Goal: Task Accomplishment & Management: Manage account settings

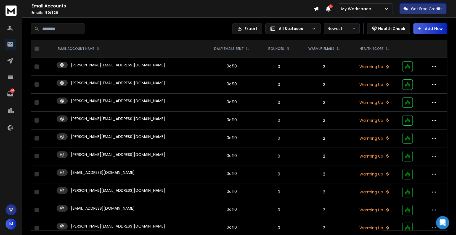
click at [336, 49] on icon at bounding box center [337, 48] width 3 height 3
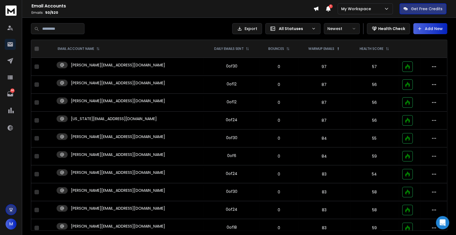
click at [336, 49] on icon at bounding box center [337, 48] width 3 height 3
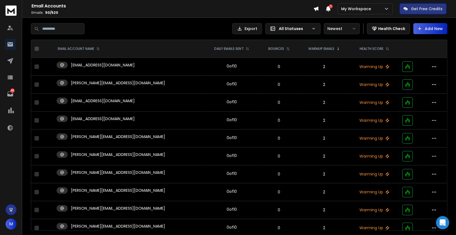
click at [75, 29] on input at bounding box center [58, 28] width 54 height 11
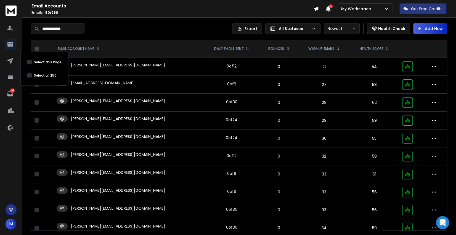
type input "**********"
click at [31, 75] on button "Select this Page" at bounding box center [29, 75] width 4 height 4
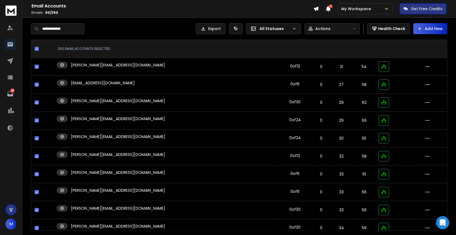
click at [356, 28] on icon "button" at bounding box center [354, 28] width 4 height 4
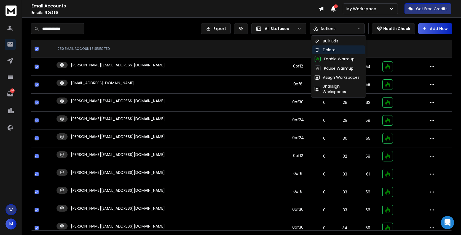
click at [328, 50] on div "Delete" at bounding box center [325, 50] width 21 height 6
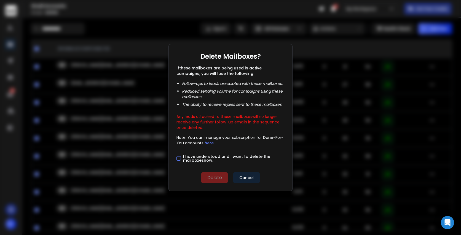
click at [179, 159] on button "I have understood and I want to delete the mailbox es now." at bounding box center [179, 158] width 4 height 4
click at [216, 177] on button "Delete" at bounding box center [214, 177] width 26 height 11
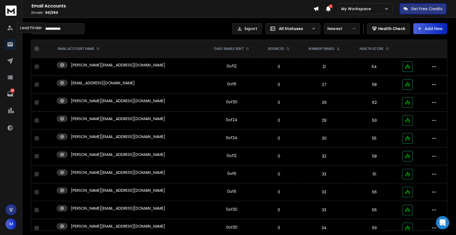
drag, startPoint x: 77, startPoint y: 32, endPoint x: 2, endPoint y: 29, distance: 74.8
click at [2, 29] on div "**********" at bounding box center [228, 118] width 456 height 236
click at [11, 45] on icon at bounding box center [10, 44] width 6 height 4
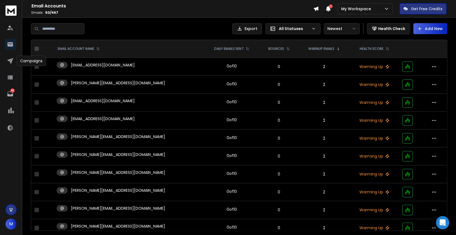
click at [9, 61] on icon at bounding box center [10, 61] width 7 height 7
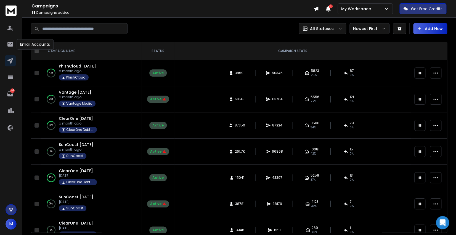
click at [10, 46] on icon at bounding box center [10, 44] width 6 height 4
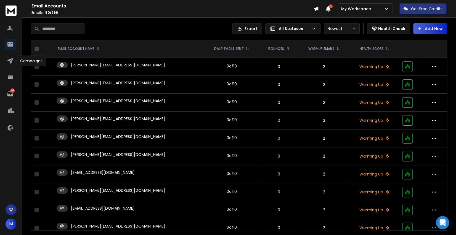
click at [13, 60] on icon at bounding box center [10, 61] width 7 height 7
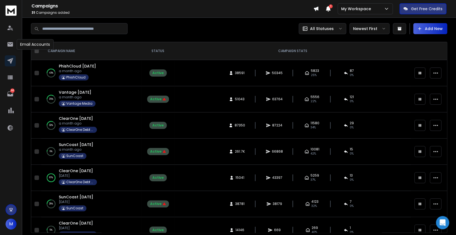
click at [11, 44] on icon at bounding box center [10, 44] width 7 height 7
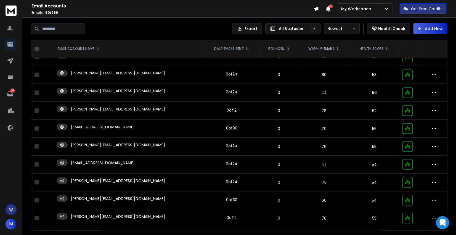
scroll to position [405, 0]
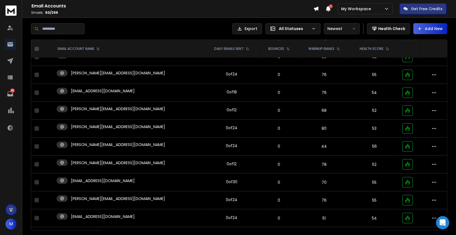
click at [60, 30] on input at bounding box center [58, 28] width 54 height 11
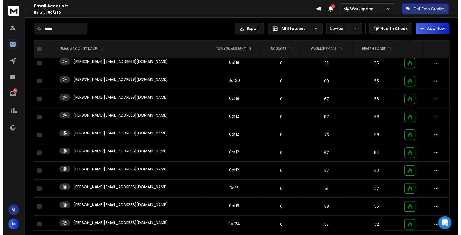
scroll to position [0, 0]
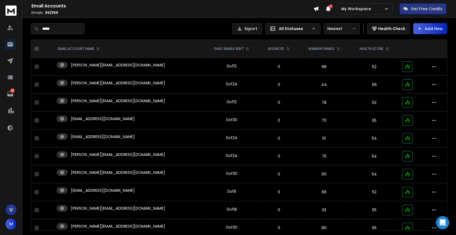
type input "*****"
click at [385, 48] on icon at bounding box center [386, 48] width 3 height 3
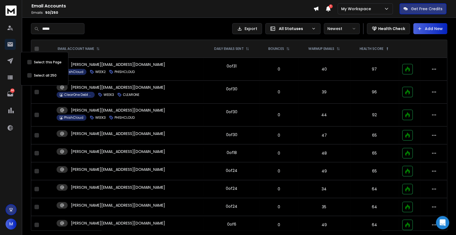
click at [36, 48] on button "Select this Page" at bounding box center [36, 49] width 4 height 4
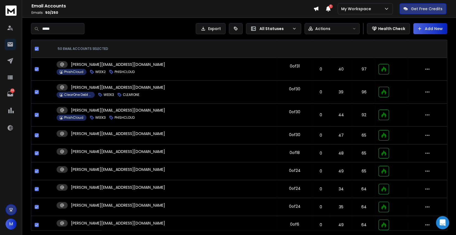
click at [348, 28] on div "Actions" at bounding box center [329, 29] width 42 height 6
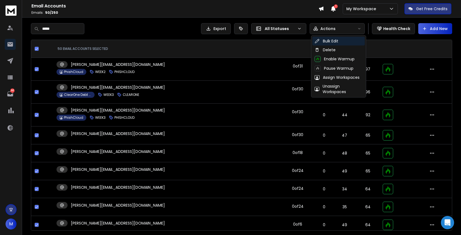
click at [333, 41] on div "Bulk Edit" at bounding box center [327, 41] width 24 height 6
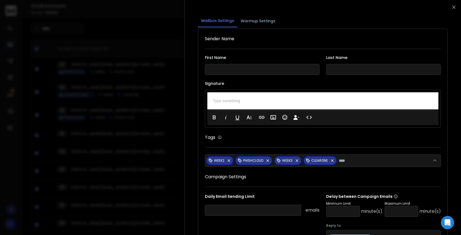
click at [228, 161] on icon at bounding box center [229, 161] width 4 height 4
click at [240, 160] on icon at bounding box center [238, 161] width 4 height 4
click at [230, 160] on icon at bounding box center [229, 161] width 4 height 4
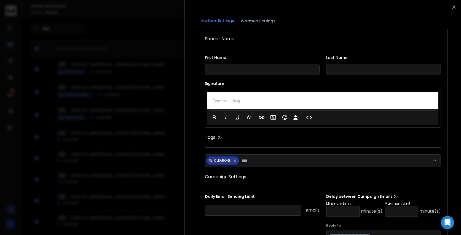
click at [236, 161] on icon at bounding box center [235, 161] width 4 height 4
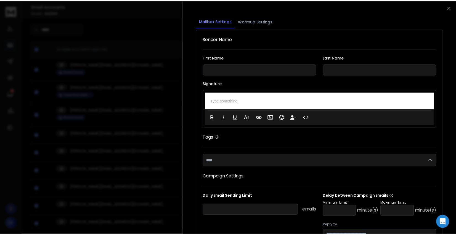
scroll to position [90, 0]
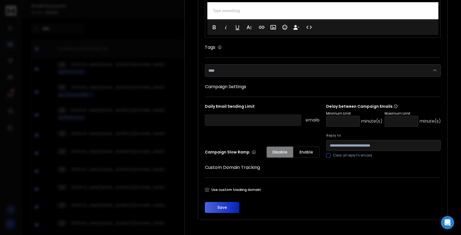
click at [225, 206] on button "Save" at bounding box center [222, 207] width 34 height 11
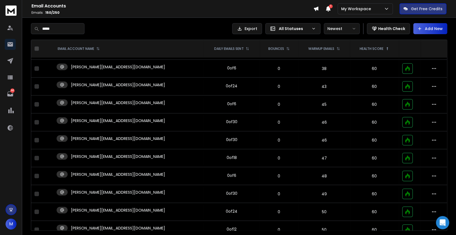
scroll to position [1682, 0]
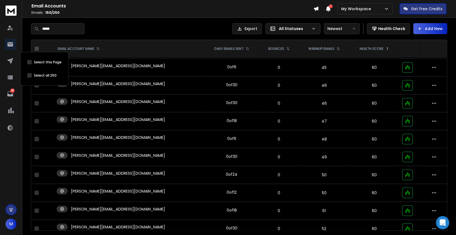
click at [31, 61] on button "Select this Page" at bounding box center [29, 62] width 4 height 4
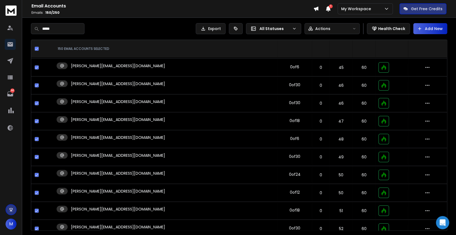
click at [355, 28] on icon "button" at bounding box center [354, 28] width 4 height 4
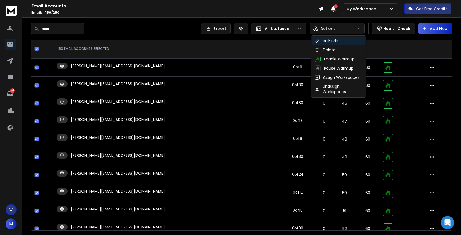
click at [137, 27] on div "*****" at bounding box center [114, 28] width 167 height 11
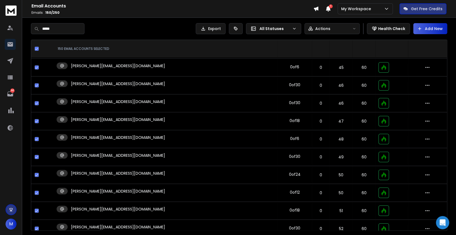
click at [38, 83] on button "button" at bounding box center [36, 85] width 4 height 4
click at [36, 119] on button "button" at bounding box center [36, 121] width 4 height 4
click at [36, 155] on button "button" at bounding box center [36, 157] width 4 height 4
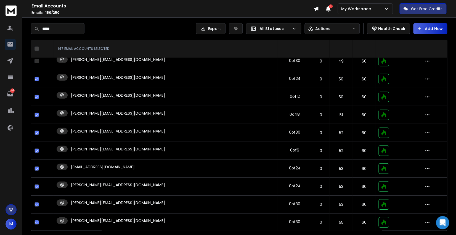
scroll to position [1940, 0]
click at [38, 167] on button "button" at bounding box center [36, 169] width 4 height 4
click at [36, 203] on button "button" at bounding box center [36, 205] width 4 height 4
click at [37, 220] on button "button" at bounding box center [36, 222] width 4 height 4
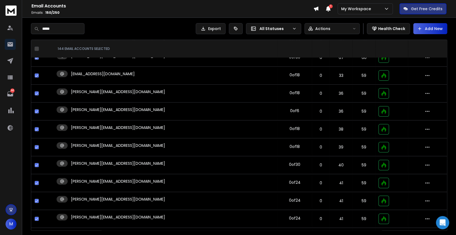
scroll to position [2234, 0]
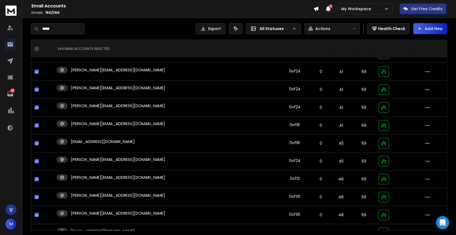
click at [36, 177] on button "button" at bounding box center [36, 179] width 4 height 4
click at [36, 195] on button "button" at bounding box center [36, 197] width 4 height 4
click at [36, 213] on button "button" at bounding box center [36, 215] width 4 height 4
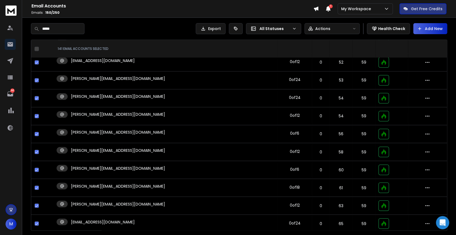
scroll to position [2491, 0]
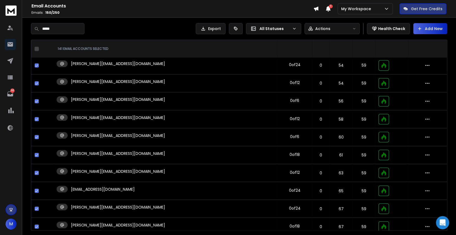
click at [36, 171] on button "button" at bounding box center [36, 173] width 4 height 4
click at [37, 189] on button "button" at bounding box center [36, 191] width 4 height 4
click at [36, 207] on button "button" at bounding box center [36, 209] width 4 height 4
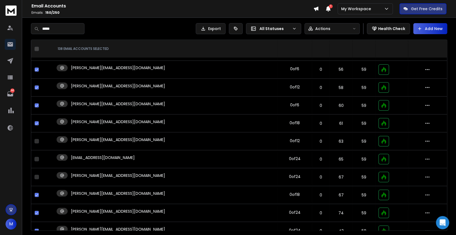
scroll to position [2541, 0]
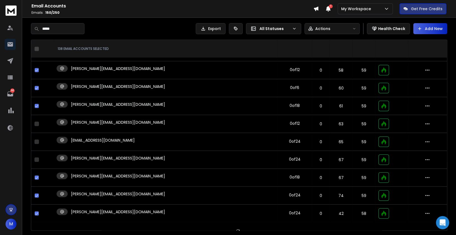
click at [38, 193] on button "button" at bounding box center [36, 195] width 4 height 4
click at [35, 68] on button "button" at bounding box center [36, 70] width 4 height 4
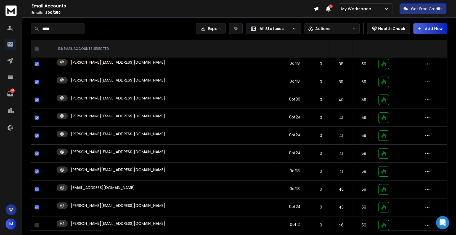
scroll to position [2172, 0]
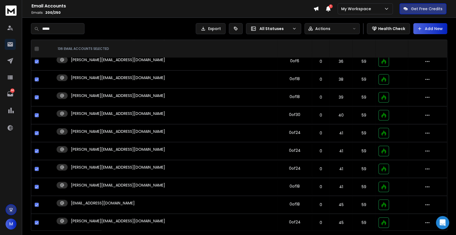
click at [37, 95] on button "button" at bounding box center [36, 97] width 4 height 4
click at [36, 77] on button "button" at bounding box center [36, 79] width 4 height 4
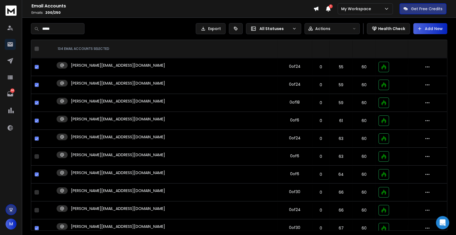
drag, startPoint x: 38, startPoint y: 81, endPoint x: 34, endPoint y: 70, distance: 11.6
click at [38, 83] on button "button" at bounding box center [36, 85] width 4 height 4
click at [36, 65] on button "button" at bounding box center [36, 67] width 4 height 4
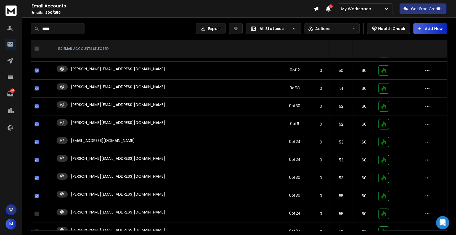
click at [37, 86] on button "button" at bounding box center [36, 88] width 4 height 4
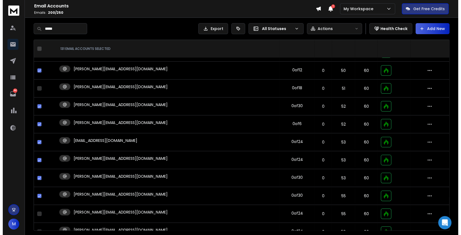
scroll to position [1694, 0]
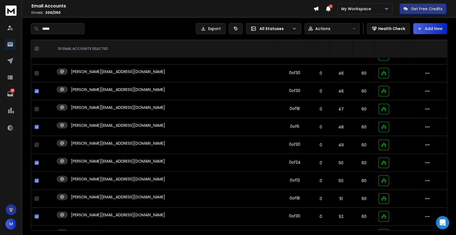
click at [38, 89] on button "button" at bounding box center [36, 91] width 4 height 4
click at [346, 29] on div "Actions" at bounding box center [329, 29] width 42 height 6
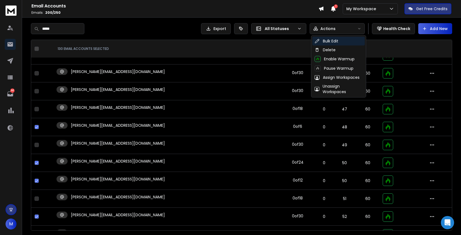
click at [332, 41] on div "Bulk Edit" at bounding box center [327, 41] width 24 height 6
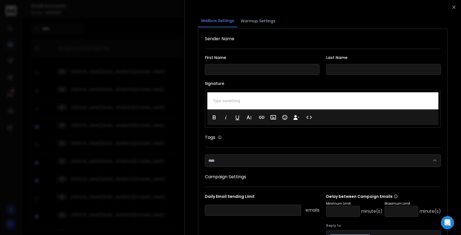
click at [246, 162] on input at bounding box center [227, 161] width 43 height 10
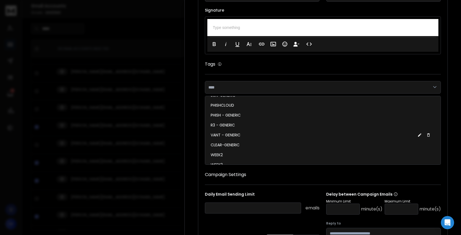
scroll to position [221, 0]
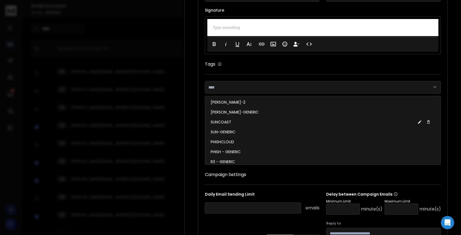
click at [232, 124] on div "SUNCOAST" at bounding box center [323, 122] width 229 height 10
click at [298, 175] on form "First Name Last Name Signature Type something Clear Formatting Font Family Aria…" at bounding box center [323, 141] width 236 height 319
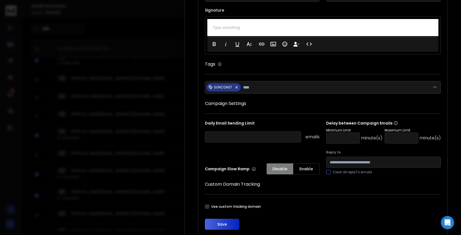
click at [349, 138] on input "number" at bounding box center [343, 138] width 34 height 11
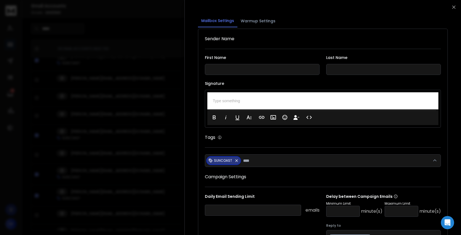
type input "**"
type input "*"
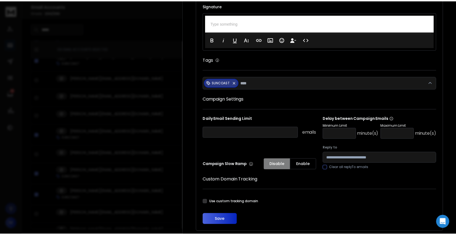
scroll to position [90, 0]
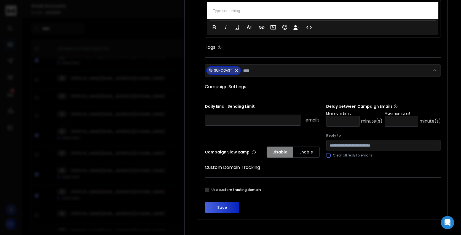
click at [227, 210] on button "Save" at bounding box center [222, 207] width 34 height 11
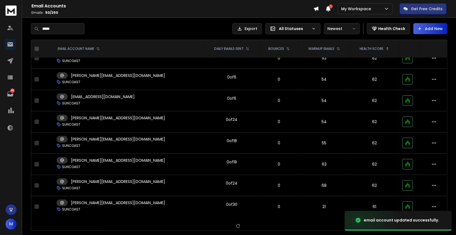
scroll to position [906, 0]
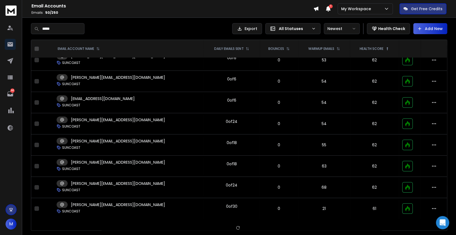
click at [316, 29] on icon at bounding box center [313, 28] width 4 height 4
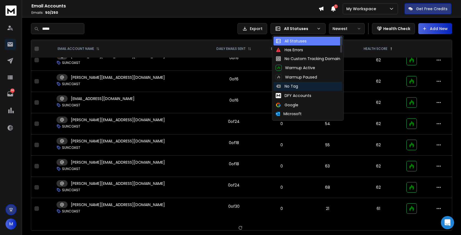
click at [296, 85] on div "No Tag" at bounding box center [287, 87] width 22 height 6
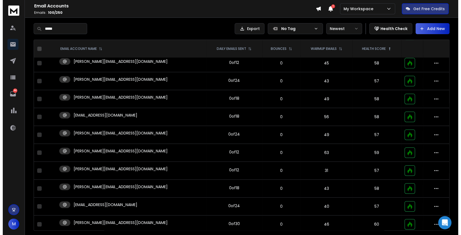
scroll to position [331, 0]
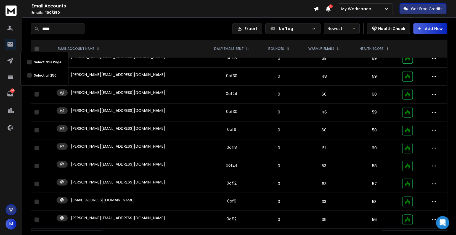
click at [29, 63] on button "Select this Page" at bounding box center [29, 62] width 4 height 4
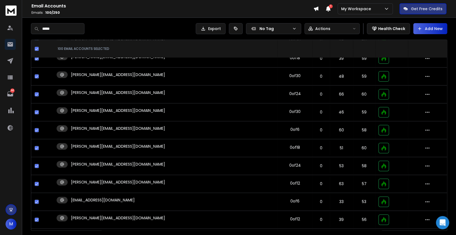
click at [354, 30] on icon "button" at bounding box center [354, 28] width 4 height 4
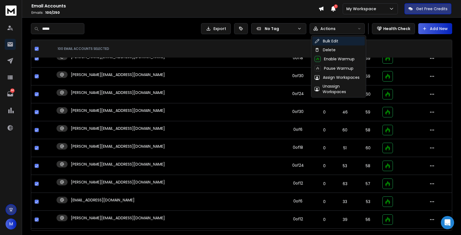
click at [338, 39] on div "Bulk Edit" at bounding box center [327, 41] width 24 height 6
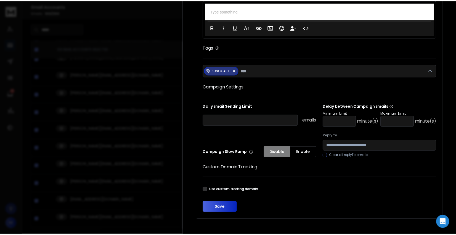
scroll to position [0, 0]
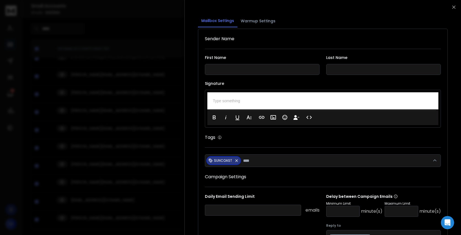
click at [452, 8] on icon "button" at bounding box center [454, 7] width 6 height 6
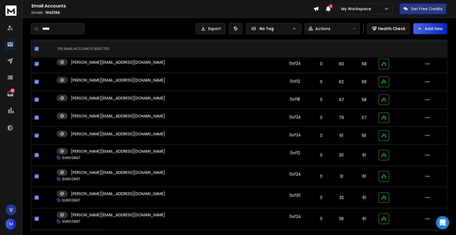
scroll to position [773, 0]
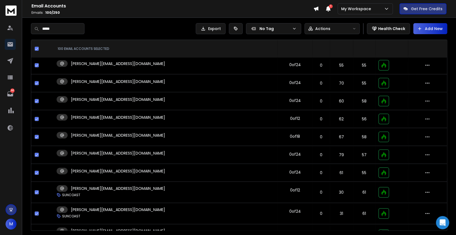
click at [76, 28] on input "*****" at bounding box center [58, 28] width 54 height 11
drag, startPoint x: 76, startPoint y: 28, endPoint x: 20, endPoint y: 28, distance: 56.3
click at [20, 28] on div "44 M Email Accounts Emails : 100 / 250 1 My Workspace Get Free Credits ***** Ex…" at bounding box center [228, 118] width 456 height 236
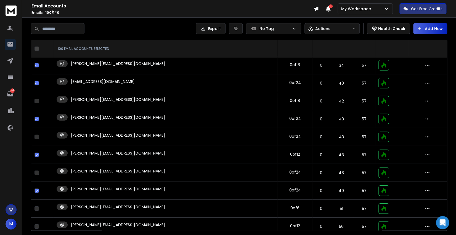
click at [294, 29] on icon at bounding box center [294, 28] width 4 height 4
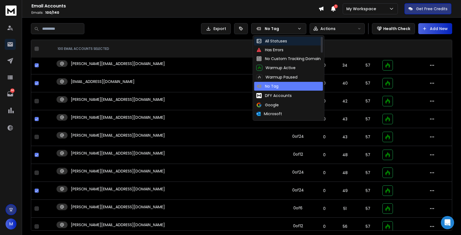
click at [276, 42] on div "All Statuses" at bounding box center [271, 41] width 31 height 6
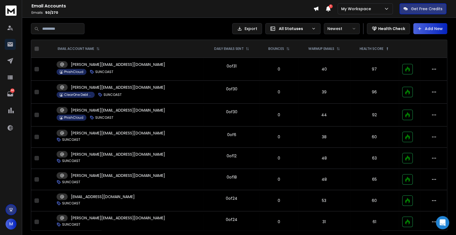
click at [301, 31] on div "All Statuses" at bounding box center [292, 28] width 55 height 11
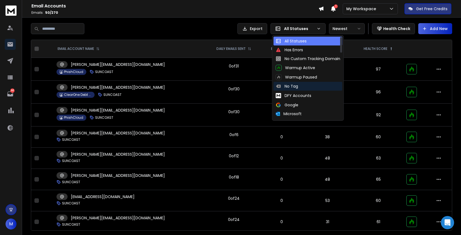
click at [297, 86] on div "No Tag" at bounding box center [287, 87] width 22 height 6
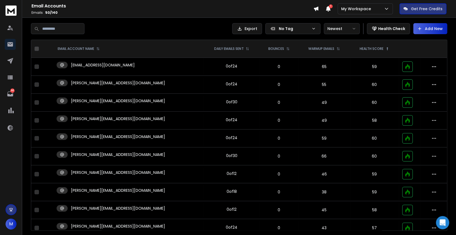
click at [82, 30] on input at bounding box center [58, 28] width 54 height 11
type input "*****"
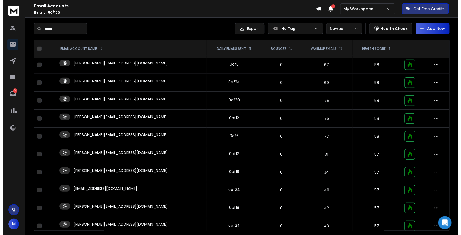
scroll to position [735, 0]
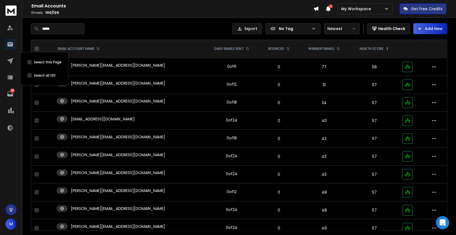
click at [29, 61] on button "Select this Page" at bounding box center [29, 62] width 4 height 4
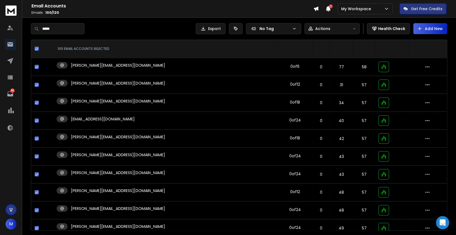
click at [38, 155] on button "button" at bounding box center [36, 157] width 4 height 4
click at [38, 172] on button "button" at bounding box center [36, 174] width 4 height 4
click at [36, 188] on td at bounding box center [42, 193] width 22 height 18
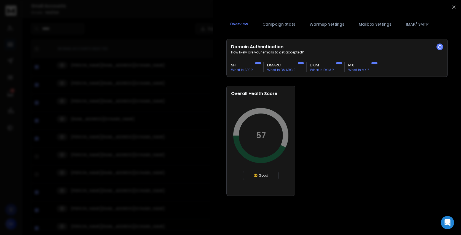
click at [454, 8] on icon "button" at bounding box center [454, 7] width 6 height 6
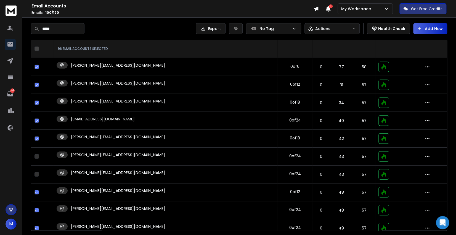
click at [37, 191] on button "button" at bounding box center [36, 192] width 4 height 4
drag, startPoint x: 37, startPoint y: 208, endPoint x: 37, endPoint y: 215, distance: 6.9
click at [37, 208] on button "button" at bounding box center [36, 210] width 4 height 4
click at [36, 228] on button "button" at bounding box center [36, 228] width 4 height 4
click at [346, 29] on div "Actions" at bounding box center [329, 29] width 42 height 6
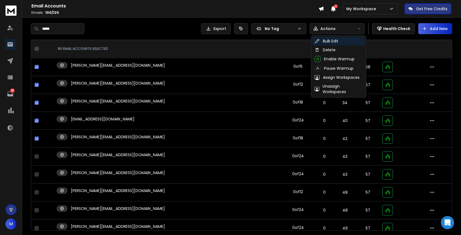
click at [333, 41] on div "Bulk Edit" at bounding box center [327, 41] width 24 height 6
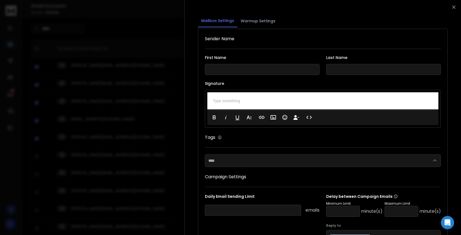
click at [265, 160] on div at bounding box center [323, 161] width 236 height 13
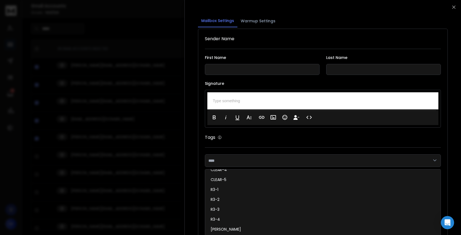
scroll to position [221, 0]
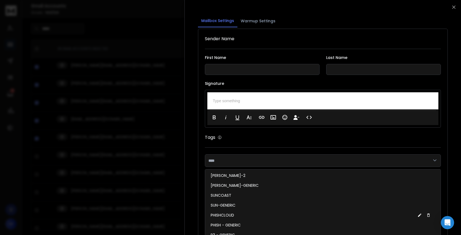
click at [225, 213] on p "PHISHCLOUD" at bounding box center [222, 216] width 23 height 6
click at [191, 153] on div "Shared Sheet Component Mailbox Settings Warmup Settings Sender Name First Name …" at bounding box center [323, 117] width 277 height 235
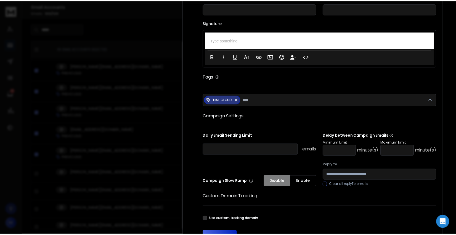
scroll to position [90, 0]
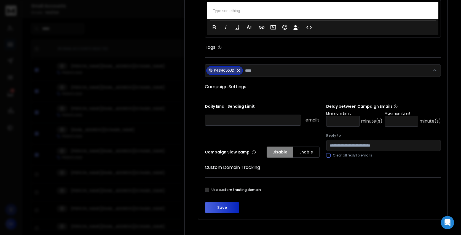
click at [348, 122] on input "number" at bounding box center [343, 121] width 34 height 11
click at [400, 123] on input "number" at bounding box center [402, 121] width 34 height 11
type input "**"
type input "*"
click at [220, 209] on button "Save" at bounding box center [222, 207] width 34 height 11
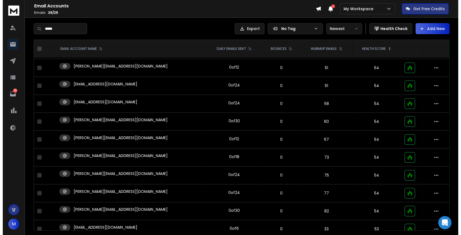
scroll to position [0, 0]
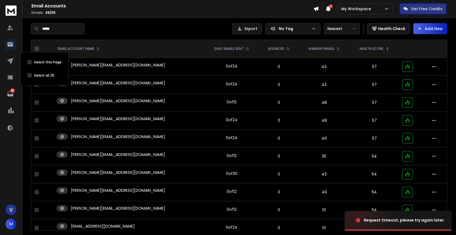
click at [31, 63] on button "Select this Page" at bounding box center [29, 62] width 4 height 4
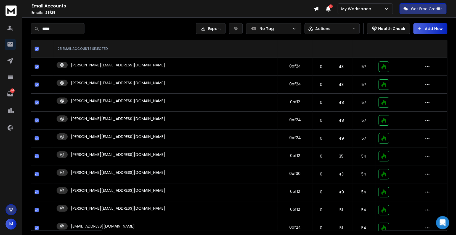
click at [355, 28] on icon "button" at bounding box center [354, 28] width 4 height 4
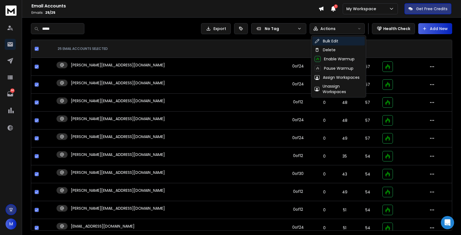
click at [345, 40] on div "Bulk Edit" at bounding box center [339, 41] width 52 height 9
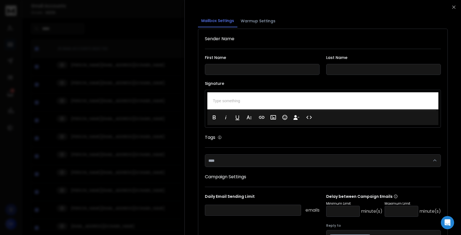
click at [249, 165] on input at bounding box center [227, 161] width 43 height 10
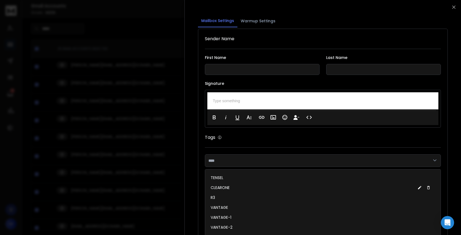
click at [230, 189] on div "CLEARONE" at bounding box center [323, 188] width 229 height 10
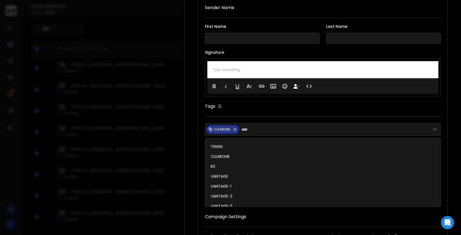
scroll to position [161, 0]
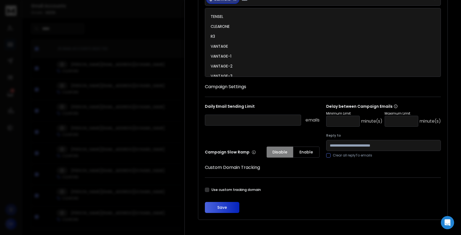
click at [406, 120] on input "number" at bounding box center [402, 121] width 34 height 11
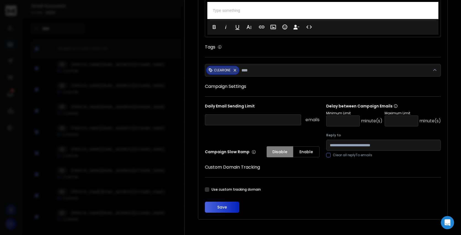
scroll to position [90, 0]
type input "**"
type input "*"
click at [223, 207] on button "Save" at bounding box center [222, 207] width 34 height 11
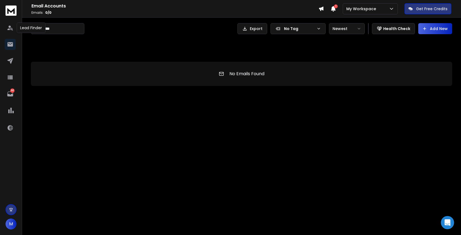
drag, startPoint x: 75, startPoint y: 30, endPoint x: 6, endPoint y: 31, distance: 69.3
click at [6, 31] on div "44 M Email Accounts Emails : 0 / 0 1 My Workspace Get Free Credits ***** Export…" at bounding box center [230, 46] width 461 height 92
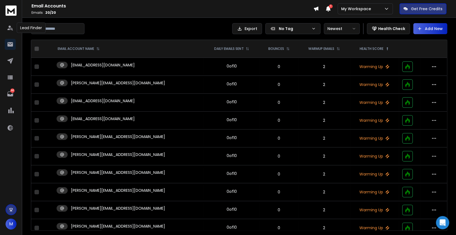
click at [316, 29] on icon at bounding box center [313, 28] width 4 height 4
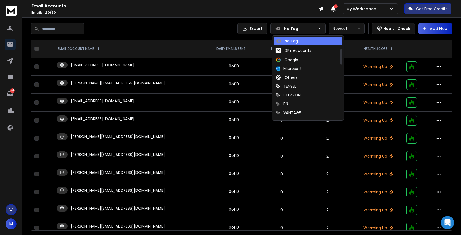
scroll to position [37, 0]
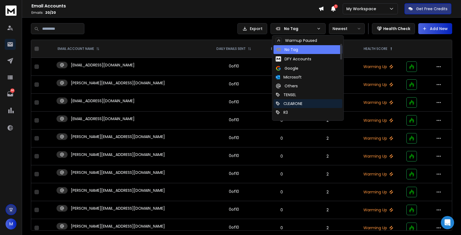
click at [296, 101] on div "CLEARONE" at bounding box center [289, 104] width 27 height 6
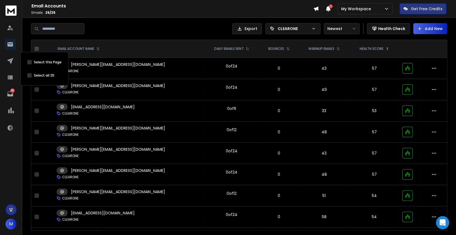
click at [30, 75] on button "Select this Page" at bounding box center [29, 75] width 4 height 4
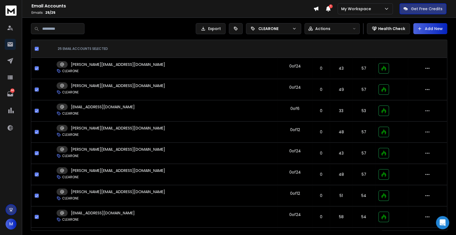
click at [342, 27] on div "Actions" at bounding box center [329, 29] width 42 height 6
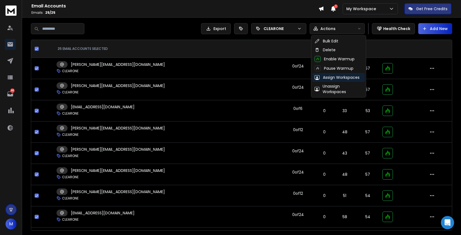
click at [337, 77] on div "Assign Workspaces" at bounding box center [337, 78] width 45 height 6
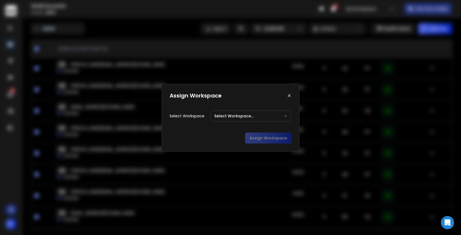
click at [242, 112] on button "Select Workspace..." at bounding box center [251, 116] width 81 height 11
click at [271, 139] on button "Assign Workspace" at bounding box center [268, 138] width 46 height 11
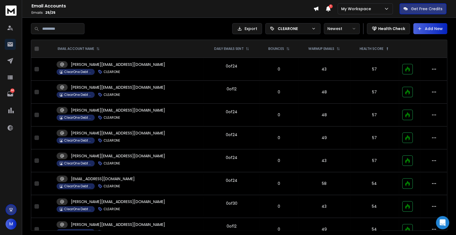
click at [316, 28] on icon at bounding box center [313, 28] width 4 height 4
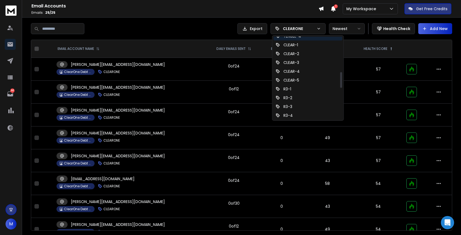
scroll to position [257, 0]
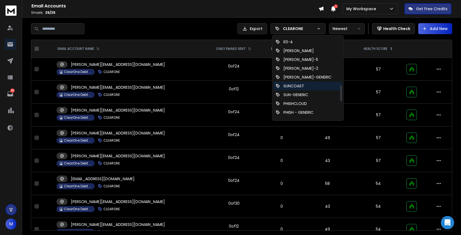
click at [299, 84] on div "SUNCOAST" at bounding box center [290, 86] width 28 height 6
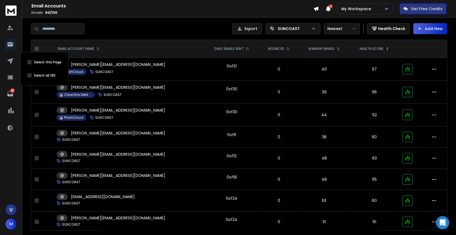
click at [30, 75] on button "Select this Page" at bounding box center [29, 75] width 4 height 4
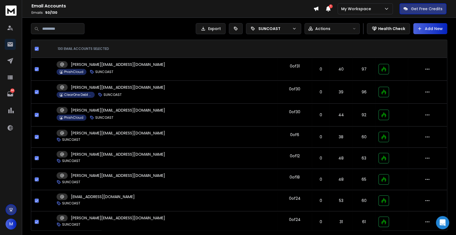
click at [356, 30] on icon "button" at bounding box center [354, 28] width 4 height 4
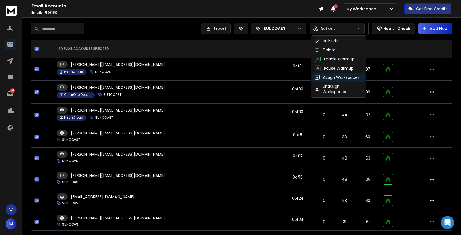
click at [340, 75] on div "Assign Workspaces" at bounding box center [337, 78] width 45 height 6
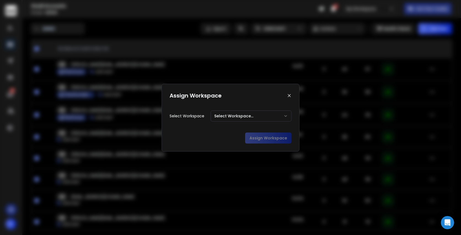
click at [243, 114] on button "Select Workspace..." at bounding box center [251, 116] width 81 height 11
click at [266, 140] on button "Assign Workspace" at bounding box center [268, 138] width 46 height 11
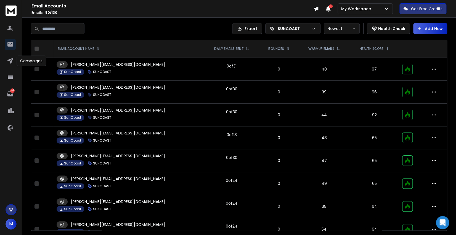
click at [10, 62] on icon at bounding box center [10, 61] width 6 height 6
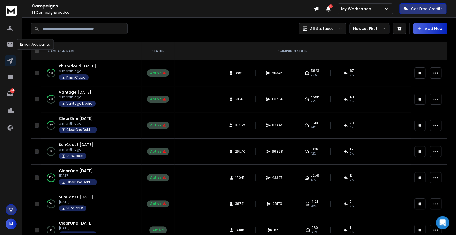
click at [9, 44] on icon at bounding box center [10, 44] width 6 height 4
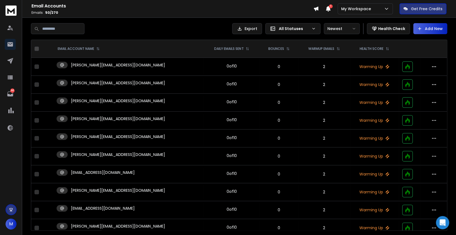
click at [315, 30] on icon at bounding box center [313, 28] width 4 height 4
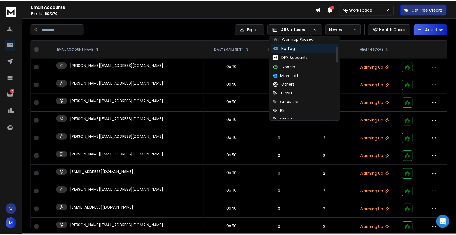
scroll to position [73, 0]
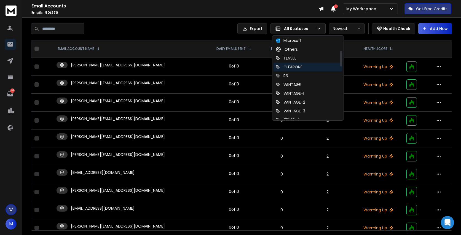
click at [294, 66] on div "CLEARONE" at bounding box center [289, 67] width 27 height 6
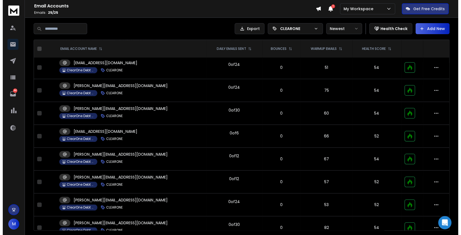
scroll to position [0, 0]
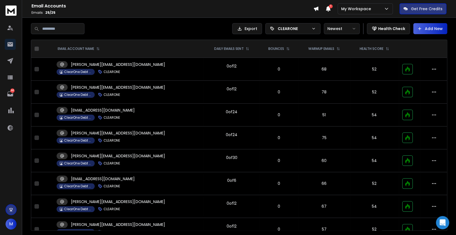
click at [315, 31] on icon at bounding box center [313, 28] width 4 height 4
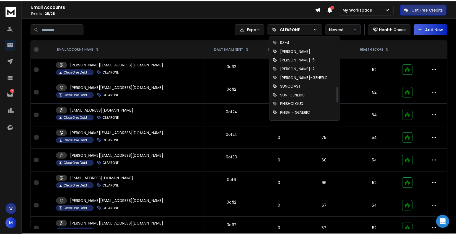
scroll to position [294, 0]
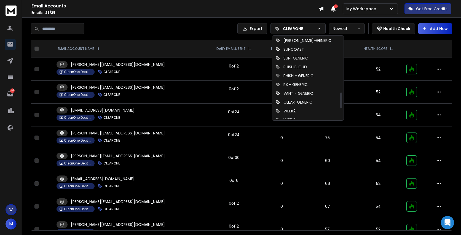
click at [294, 68] on div "PHISHCLOUD" at bounding box center [291, 67] width 31 height 6
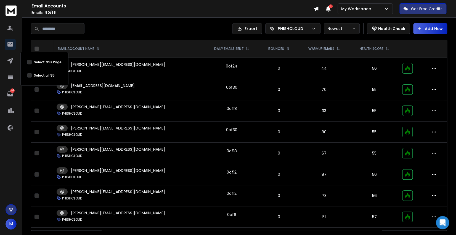
click at [29, 76] on button "Select this Page" at bounding box center [29, 75] width 4 height 4
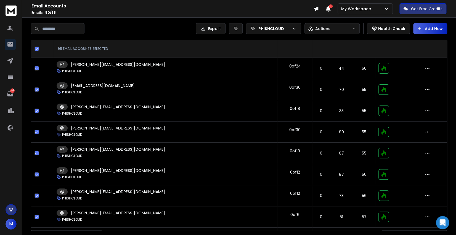
click at [356, 30] on icon "button" at bounding box center [354, 28] width 4 height 4
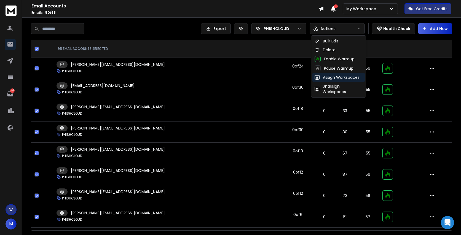
click at [331, 76] on div "Assign Workspaces" at bounding box center [337, 78] width 45 height 6
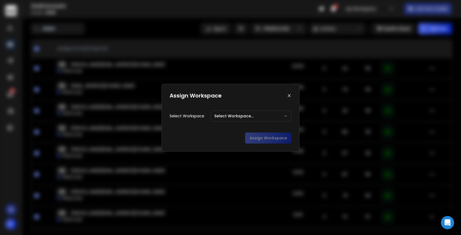
click at [263, 116] on button "Select Workspace..." at bounding box center [251, 116] width 81 height 11
click at [283, 133] on button "Assign Workspace" at bounding box center [268, 138] width 46 height 11
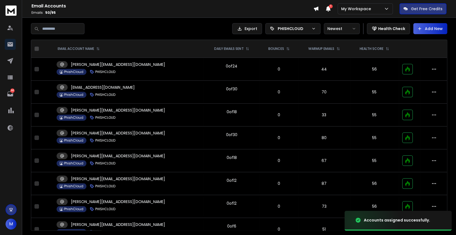
click at [388, 10] on icon "button" at bounding box center [387, 9] width 6 height 6
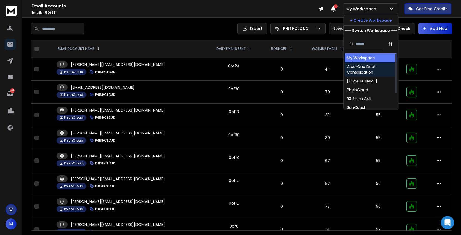
click at [363, 71] on div "ClearOne Debt Consolidation" at bounding box center [371, 69] width 48 height 11
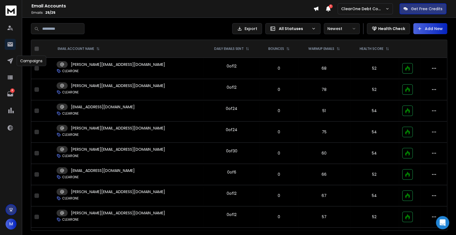
click at [10, 58] on icon at bounding box center [10, 61] width 7 height 7
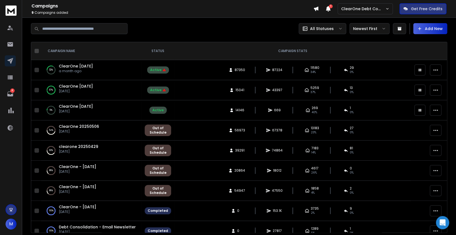
click at [71, 86] on span "ClearOne June 2025" at bounding box center [76, 87] width 34 height 6
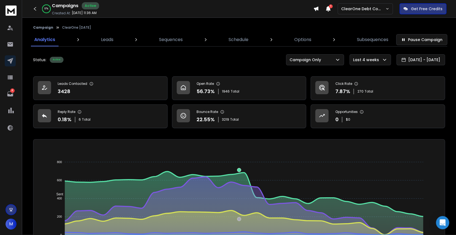
click at [338, 28] on div "Campaign ClearOne June 2025" at bounding box center [239, 27] width 416 height 9
click at [310, 41] on p "Options" at bounding box center [302, 39] width 17 height 7
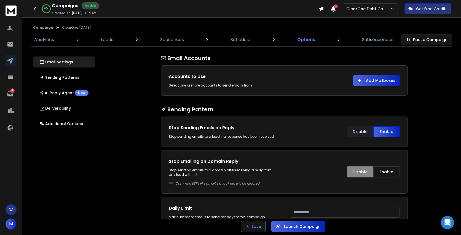
click at [371, 80] on button "Add Mailboxes" at bounding box center [376, 80] width 47 height 11
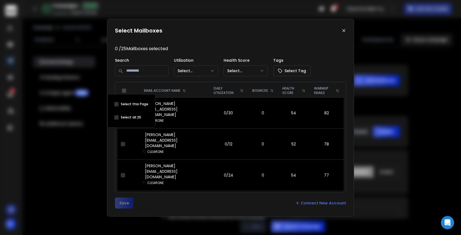
click at [115, 119] on button "Select this Page" at bounding box center [116, 117] width 4 height 4
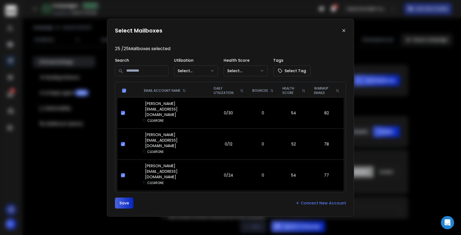
click at [122, 204] on button "Save" at bounding box center [124, 203] width 18 height 11
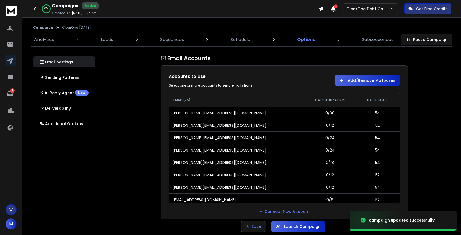
click at [256, 227] on button "Save" at bounding box center [253, 226] width 25 height 11
click at [10, 61] on icon at bounding box center [10, 61] width 6 height 6
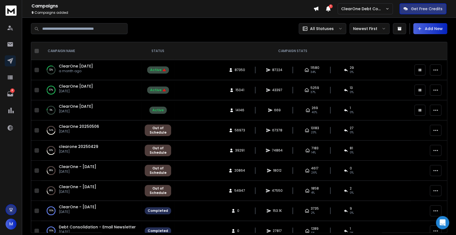
click at [75, 64] on span "ClearOne [DATE]" at bounding box center [76, 66] width 34 height 6
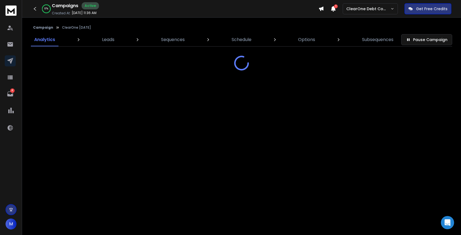
click at [308, 40] on p "Options" at bounding box center [306, 39] width 17 height 7
select select "**********"
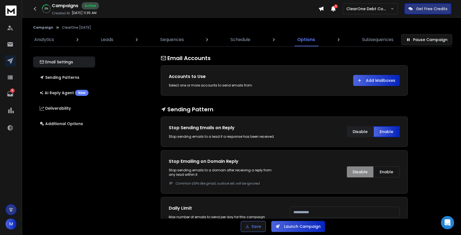
click at [375, 81] on button "Add Mailboxes" at bounding box center [376, 80] width 47 height 11
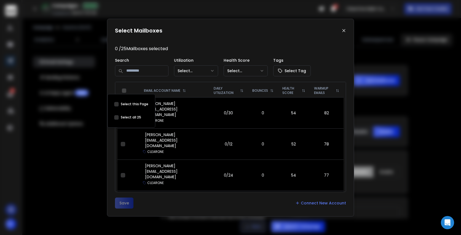
click at [123, 92] on button "Select this Page" at bounding box center [124, 91] width 4 height 4
click at [117, 119] on button "Select this Page" at bounding box center [116, 117] width 4 height 4
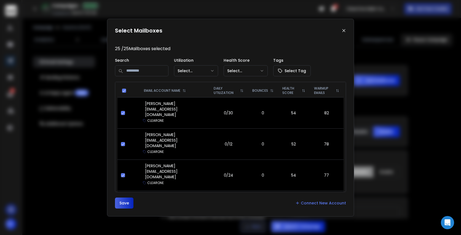
click at [124, 204] on button "Save" at bounding box center [124, 203] width 18 height 11
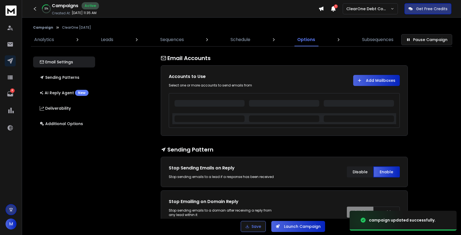
click at [259, 225] on button "Save" at bounding box center [253, 226] width 25 height 11
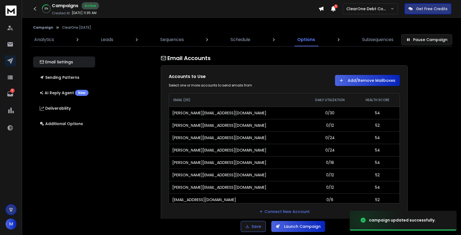
click at [394, 8] on icon "button" at bounding box center [393, 9] width 4 height 6
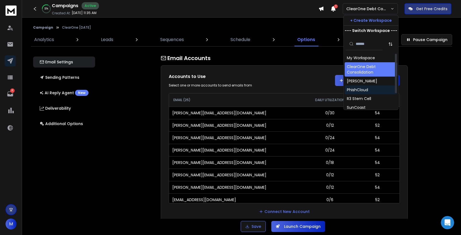
click at [365, 88] on div "PhishCloud" at bounding box center [357, 90] width 21 height 6
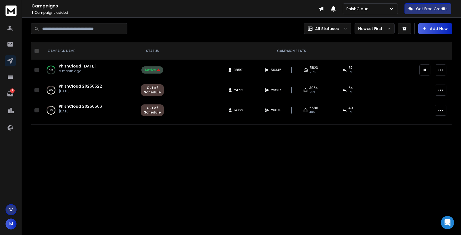
click at [88, 85] on span "PhishCloud 20250522" at bounding box center [80, 87] width 43 height 6
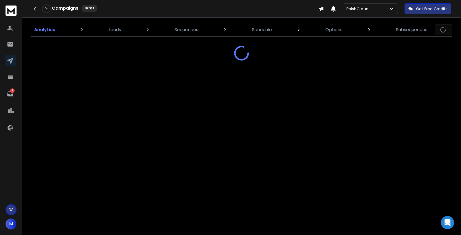
click at [264, 30] on p "Schedule" at bounding box center [262, 29] width 20 height 7
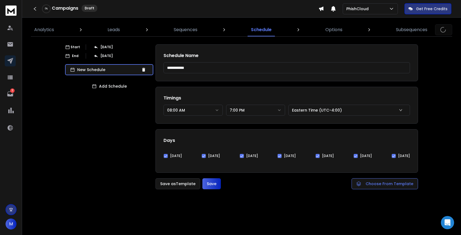
click at [109, 56] on p "Thu Jul 31 2025" at bounding box center [106, 56] width 12 height 4
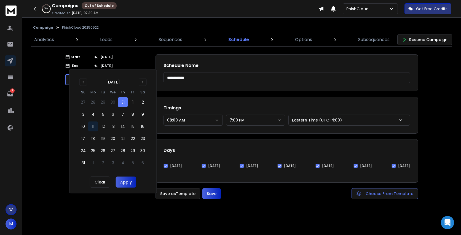
click at [143, 83] on icon "Go to next month" at bounding box center [143, 82] width 4 height 4
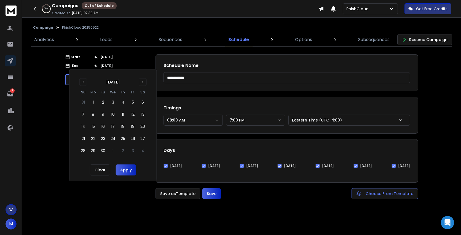
click at [106, 150] on button "30" at bounding box center [103, 151] width 10 height 10
click at [129, 171] on button "Apply" at bounding box center [126, 170] width 20 height 11
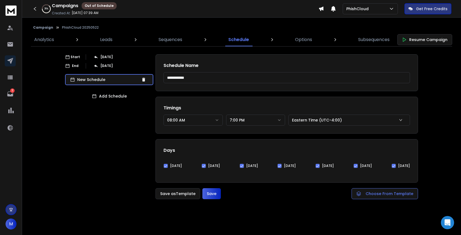
click at [211, 193] on button "Save" at bounding box center [212, 193] width 18 height 11
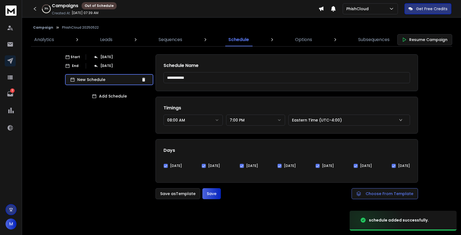
click at [300, 43] on link "Options" at bounding box center [304, 39] width 24 height 13
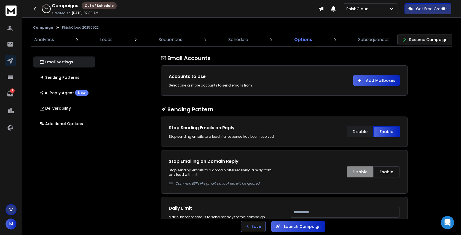
click at [367, 79] on button "Add Mailboxes" at bounding box center [376, 80] width 47 height 11
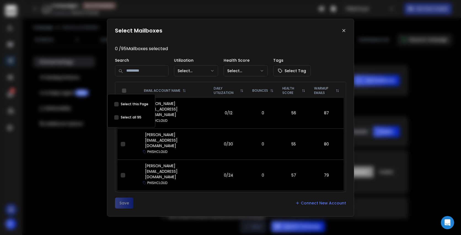
click at [118, 118] on button "Select this Page" at bounding box center [116, 117] width 4 height 4
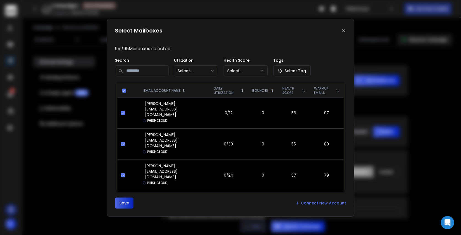
click at [125, 202] on button "Save" at bounding box center [124, 203] width 18 height 11
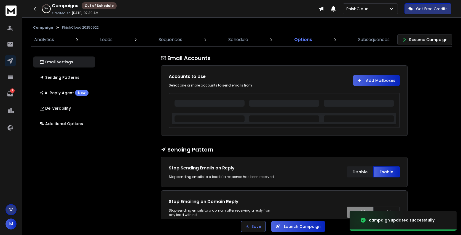
click at [258, 229] on button "Save" at bounding box center [253, 226] width 25 height 11
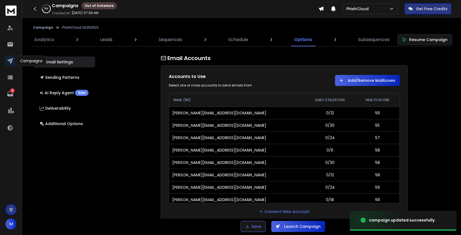
click at [12, 61] on icon at bounding box center [10, 61] width 6 height 6
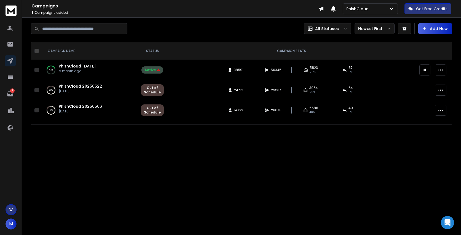
click at [70, 65] on span "PhishCloud July 2025" at bounding box center [77, 66] width 37 height 6
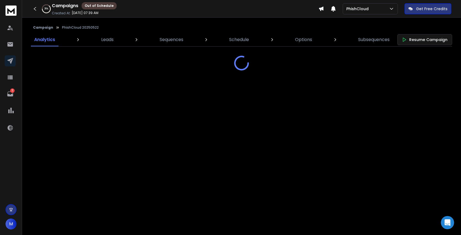
click at [237, 41] on p "Schedule" at bounding box center [239, 39] width 20 height 7
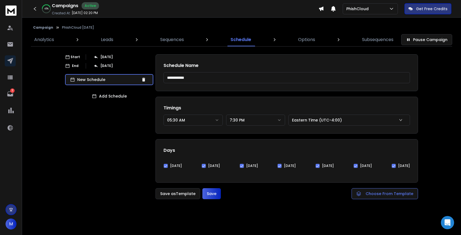
click at [299, 37] on p "Options" at bounding box center [306, 39] width 17 height 7
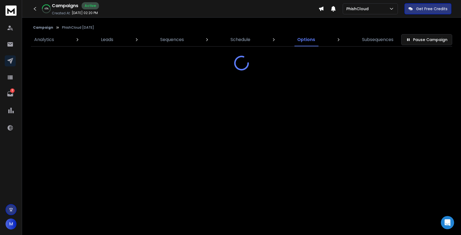
select select "**********"
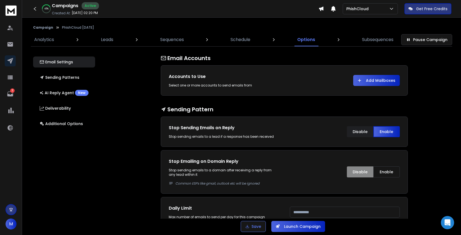
click at [371, 81] on button "Add Mailboxes" at bounding box center [376, 80] width 47 height 11
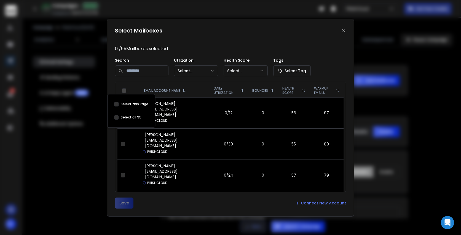
click at [117, 119] on button "Select this Page" at bounding box center [116, 117] width 4 height 4
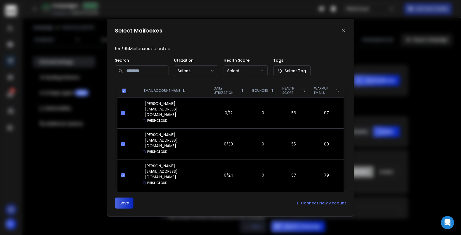
click at [124, 204] on button "Save" at bounding box center [124, 203] width 18 height 11
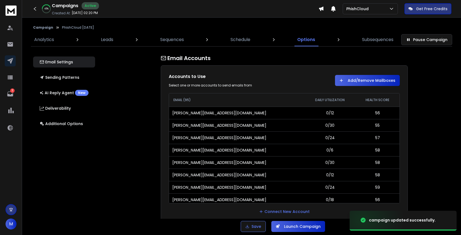
click at [261, 226] on button "Save" at bounding box center [253, 226] width 25 height 11
click at [393, 10] on icon "button" at bounding box center [392, 9] width 6 height 6
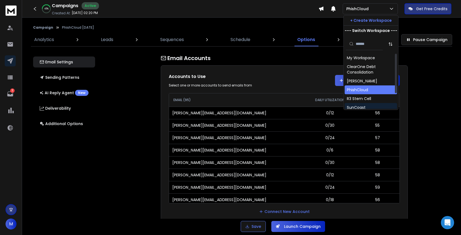
click at [359, 105] on div "SunCoast" at bounding box center [356, 108] width 19 height 6
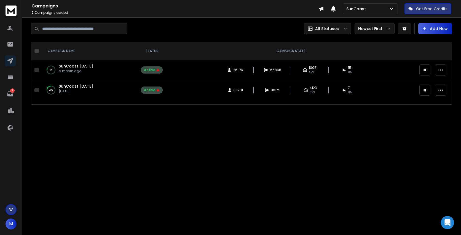
click at [71, 86] on span "SunCoast [DATE]" at bounding box center [76, 87] width 34 height 6
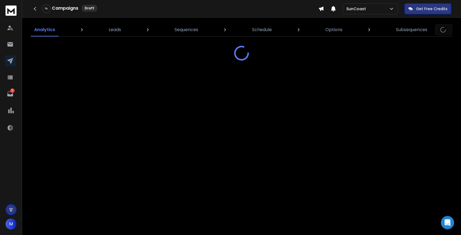
click at [330, 27] on p "Options" at bounding box center [334, 29] width 17 height 7
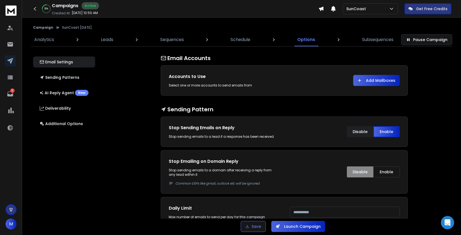
click at [366, 80] on button "Add Mailboxes" at bounding box center [376, 80] width 47 height 11
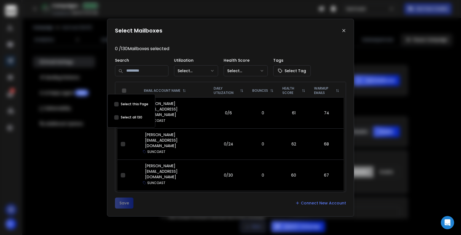
click at [117, 118] on button "Select this Page" at bounding box center [116, 117] width 4 height 4
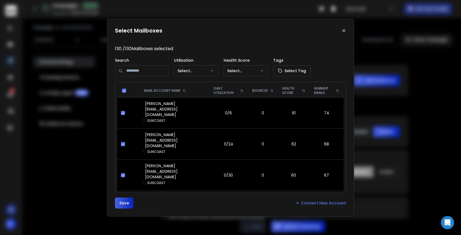
click at [123, 199] on button "Save" at bounding box center [124, 203] width 18 height 11
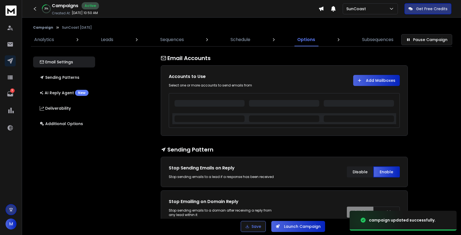
click at [251, 229] on button "Save" at bounding box center [253, 226] width 25 height 11
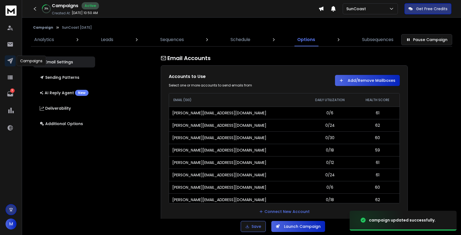
click at [8, 59] on icon at bounding box center [10, 61] width 7 height 7
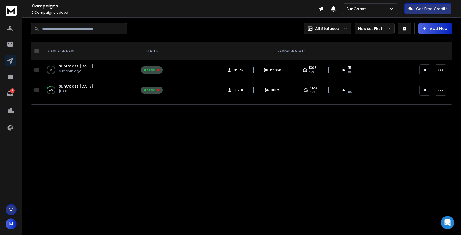
click at [84, 66] on span "SunCoast [DATE]" at bounding box center [76, 66] width 34 height 6
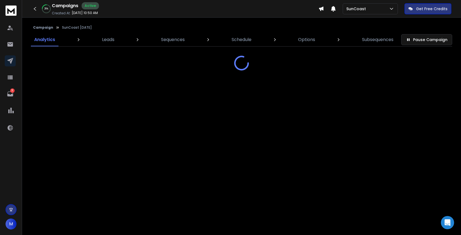
click at [309, 39] on p "Options" at bounding box center [306, 39] width 17 height 7
select select "**********"
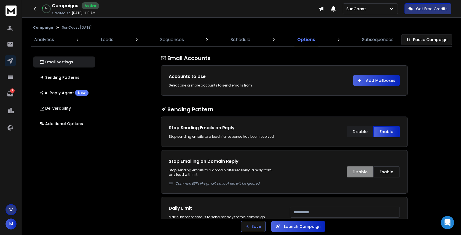
click at [362, 81] on button "Add Mailboxes" at bounding box center [376, 80] width 47 height 11
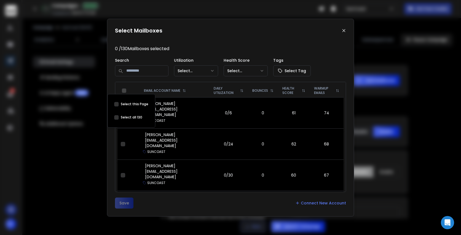
click at [118, 118] on button "Select this Page" at bounding box center [116, 117] width 4 height 4
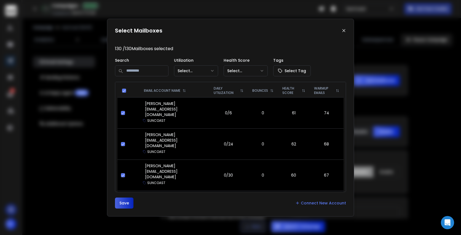
click at [128, 203] on button "Save" at bounding box center [124, 203] width 18 height 11
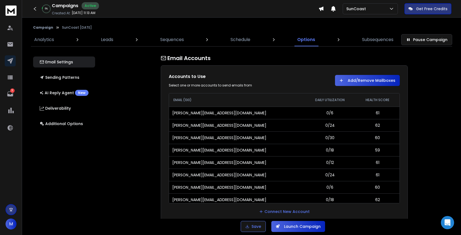
click at [390, 9] on icon "button" at bounding box center [392, 9] width 6 height 6
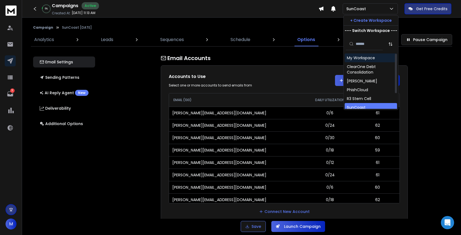
click at [363, 55] on div "My Workspace" at bounding box center [361, 58] width 28 height 6
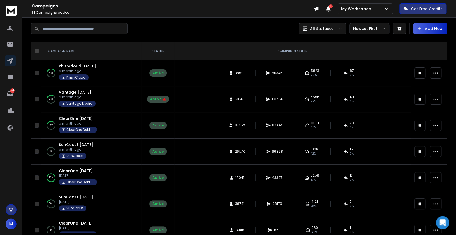
click at [417, 100] on icon at bounding box center [419, 99] width 5 height 5
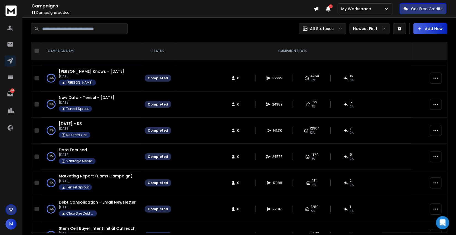
scroll to position [641, 0]
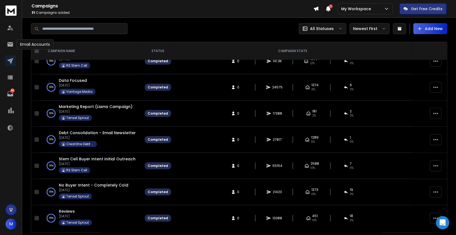
click at [9, 45] on icon at bounding box center [10, 44] width 6 height 4
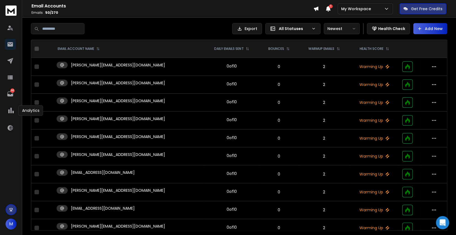
click at [8, 114] on icon at bounding box center [11, 111] width 8 height 8
